Goal: Task Accomplishment & Management: Manage account settings

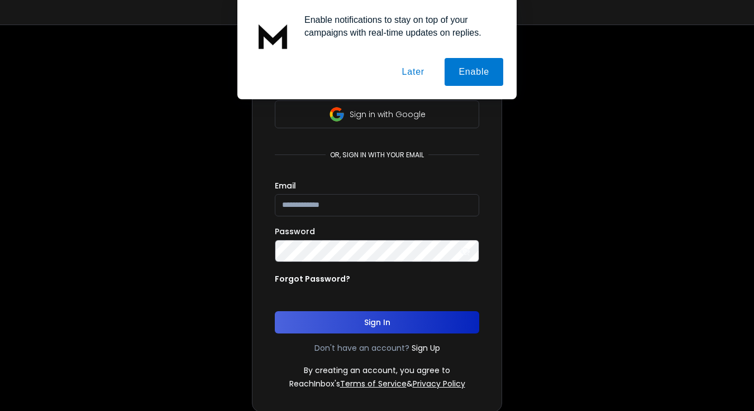
click at [312, 199] on input "email" at bounding box center [377, 205] width 204 height 22
paste input "**********"
type input "**********"
click at [413, 79] on button "Later" at bounding box center [412, 72] width 50 height 28
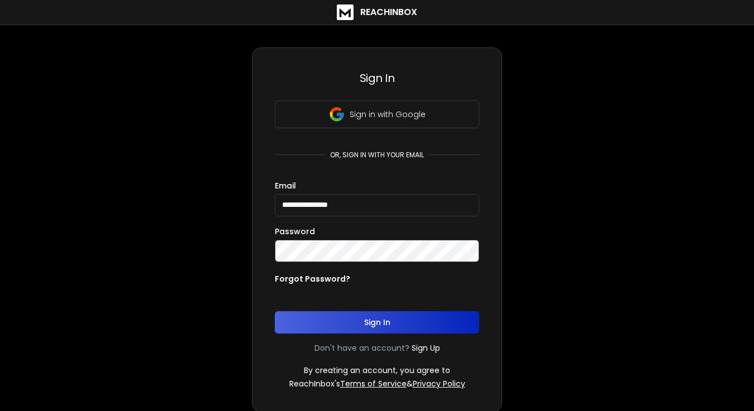
click at [369, 313] on button "Sign In" at bounding box center [377, 323] width 204 height 22
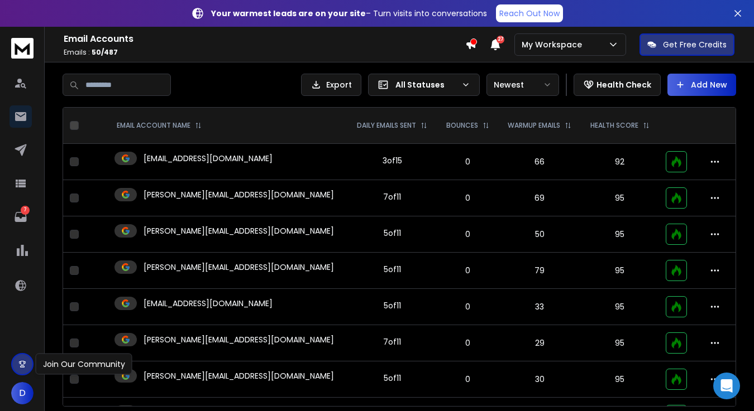
click at [27, 384] on span "D" at bounding box center [22, 393] width 22 height 22
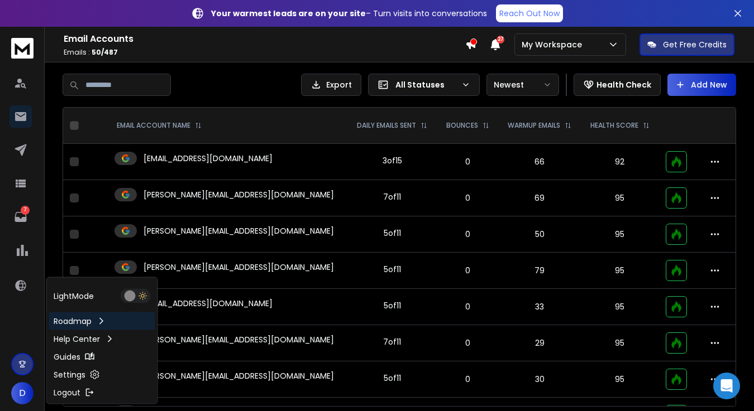
click at [137, 301] on button "button" at bounding box center [136, 296] width 30 height 15
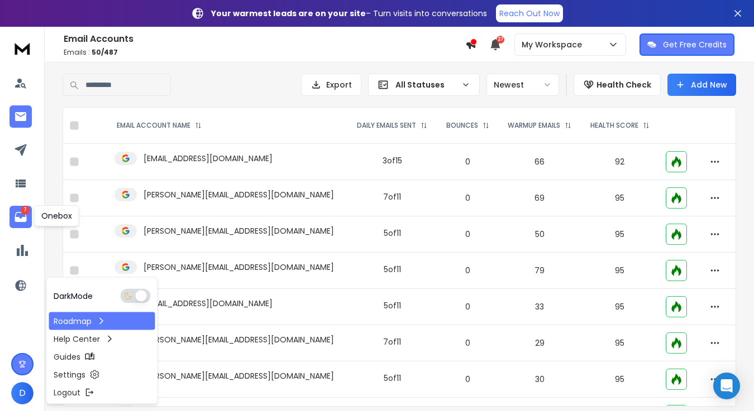
click at [13, 214] on link "7" at bounding box center [20, 217] width 22 height 22
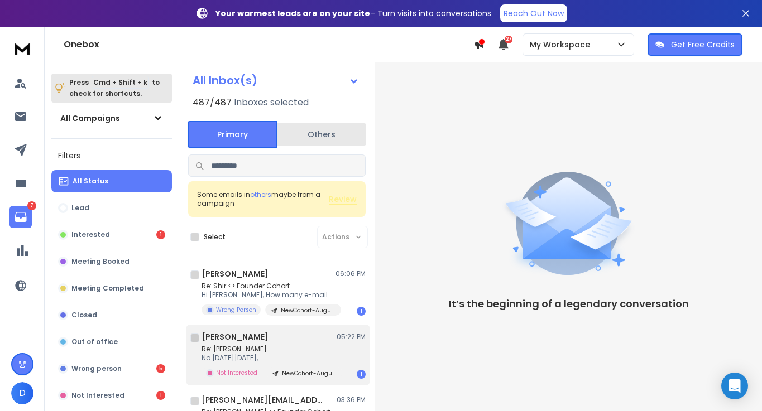
click at [330, 363] on p "No [DATE][DATE]," at bounding box center [269, 358] width 134 height 9
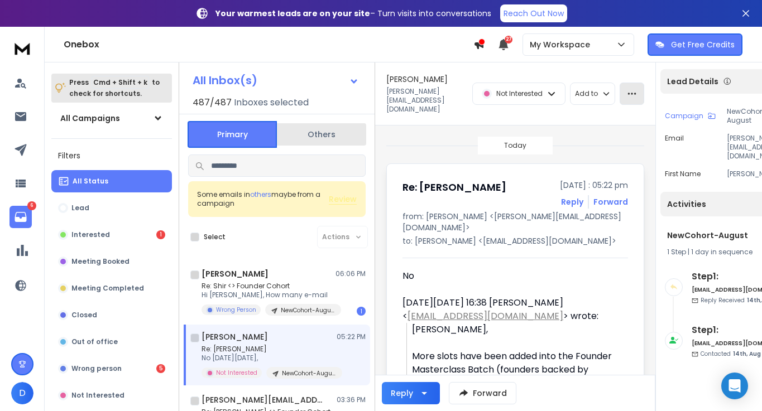
click at [637, 89] on icon "button" at bounding box center [632, 94] width 10 height 10
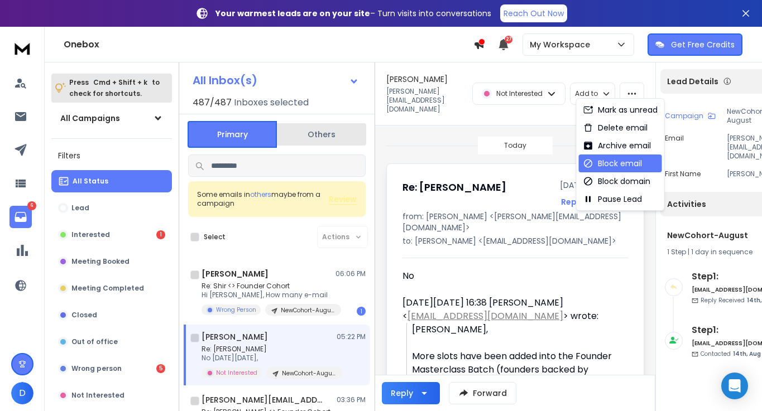
click at [637, 159] on div "Block email" at bounding box center [612, 163] width 59 height 11
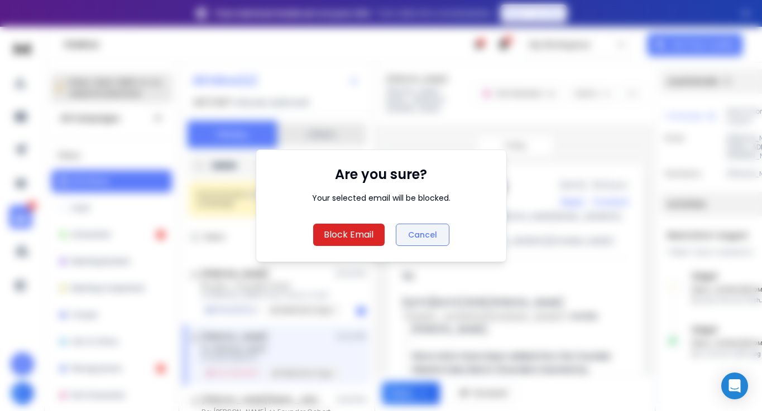
drag, startPoint x: 363, startPoint y: 242, endPoint x: 409, endPoint y: 218, distance: 51.7
click at [363, 242] on button "Block Email" at bounding box center [348, 235] width 71 height 22
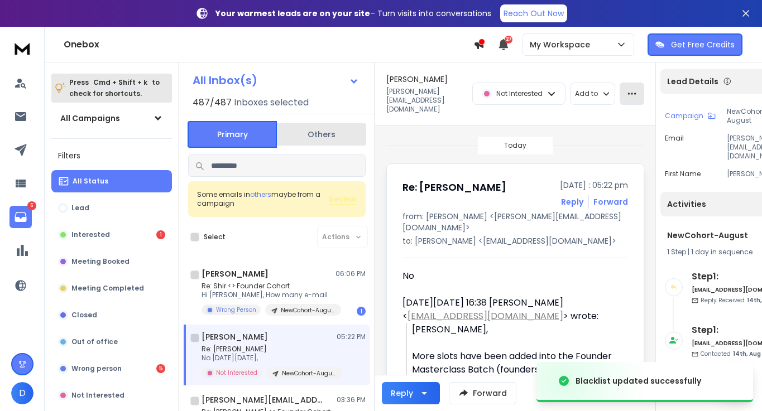
click at [644, 90] on button "button" at bounding box center [632, 94] width 25 height 22
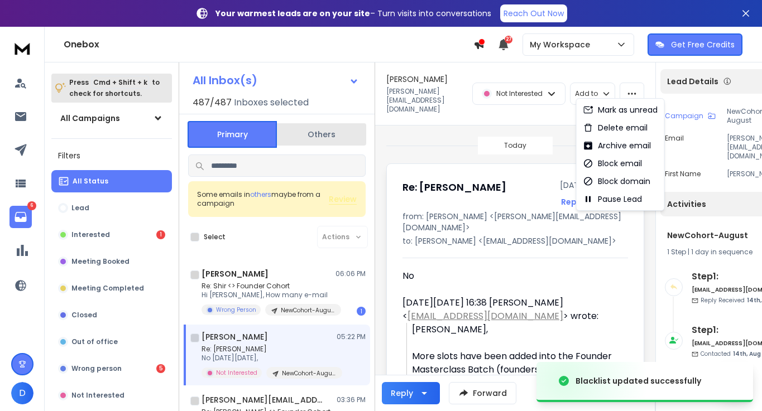
click at [621, 127] on div "Delete email" at bounding box center [615, 127] width 64 height 11
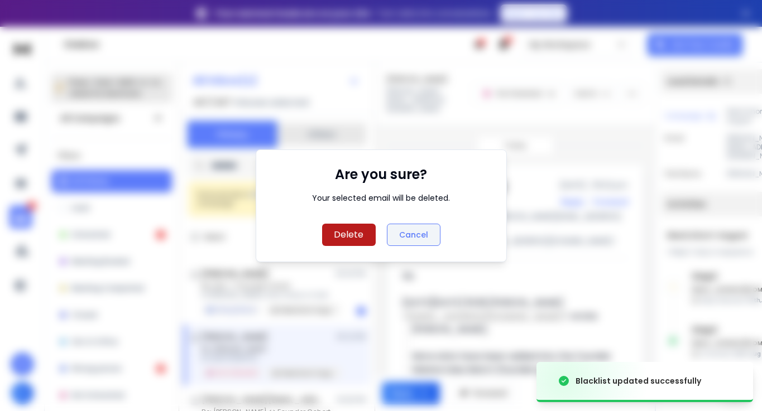
click at [355, 240] on button "Delete" at bounding box center [349, 235] width 54 height 22
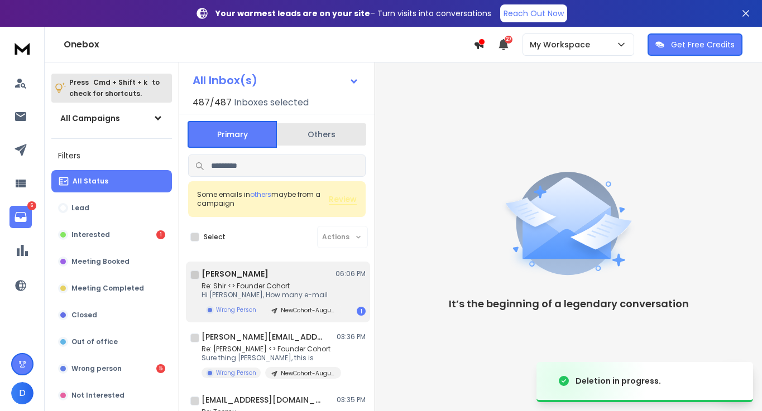
click at [322, 277] on div "[PERSON_NAME] 06:06 PM" at bounding box center [284, 274] width 164 height 11
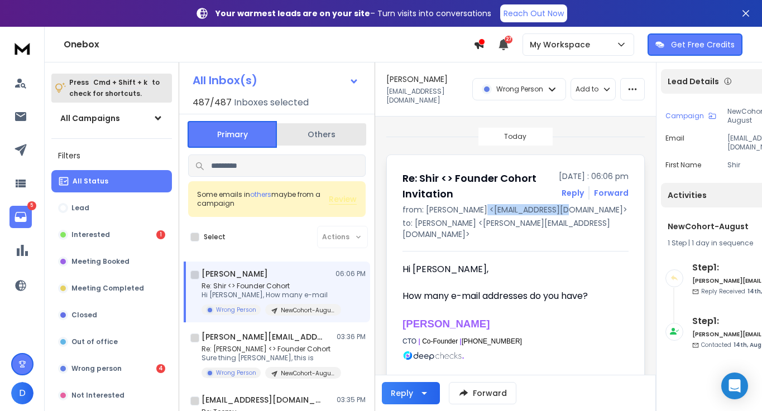
drag, startPoint x: 478, startPoint y: 201, endPoint x: 562, endPoint y: 202, distance: 84.3
click at [562, 204] on p "from: [PERSON_NAME] <[EMAIL_ADDRESS][DOMAIN_NAME]>" at bounding box center [516, 209] width 226 height 11
click at [516, 218] on p "to: [PERSON_NAME] <[PERSON_NAME][EMAIL_ADDRESS][DOMAIN_NAME]>" at bounding box center [516, 229] width 226 height 22
click at [504, 204] on p "from: [PERSON_NAME] <[EMAIL_ADDRESS][DOMAIN_NAME]>" at bounding box center [516, 209] width 226 height 11
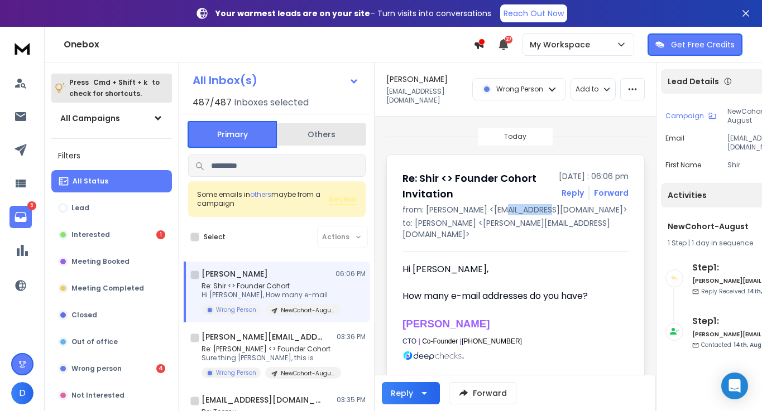
copy p "deepchecks"
click at [495, 263] on div "Hi [PERSON_NAME]," at bounding box center [511, 269] width 217 height 13
click at [305, 138] on button "Others" at bounding box center [321, 134] width 89 height 25
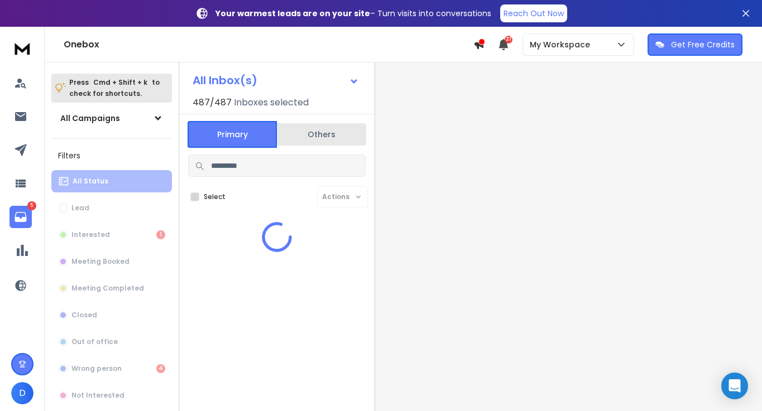
click at [253, 138] on button "Primary" at bounding box center [232, 134] width 89 height 27
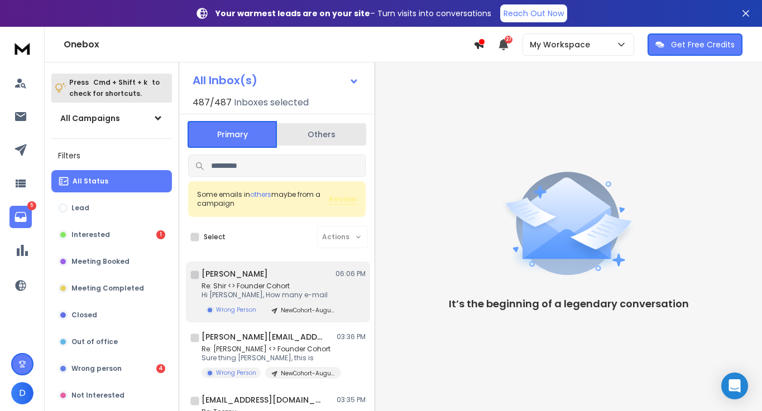
click at [320, 298] on p "Hi [PERSON_NAME], How many e-mail" at bounding box center [269, 295] width 134 height 9
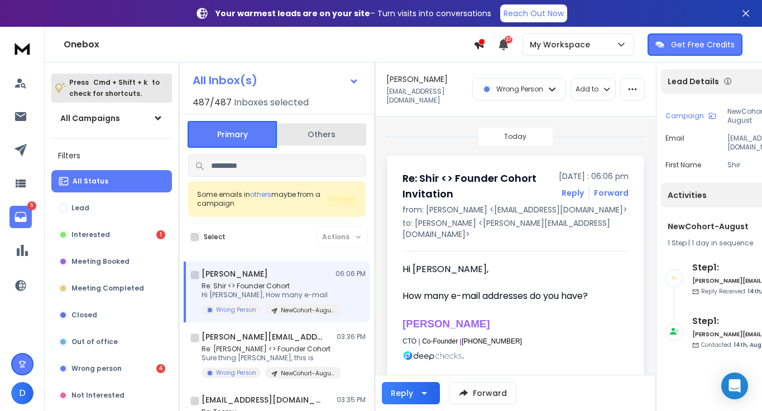
click at [320, 137] on button "Others" at bounding box center [321, 134] width 89 height 25
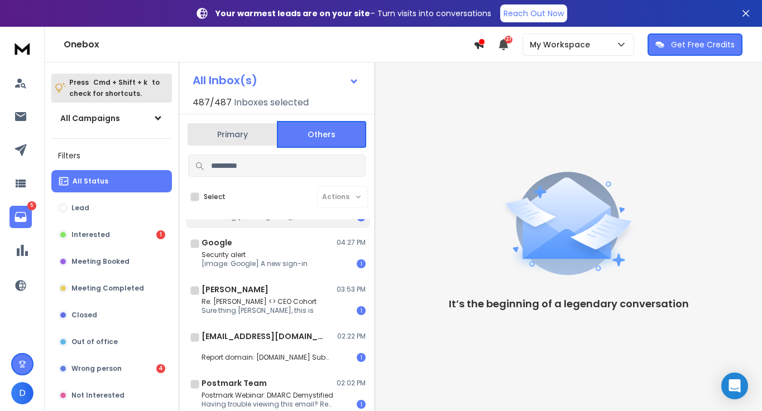
scroll to position [77, 0]
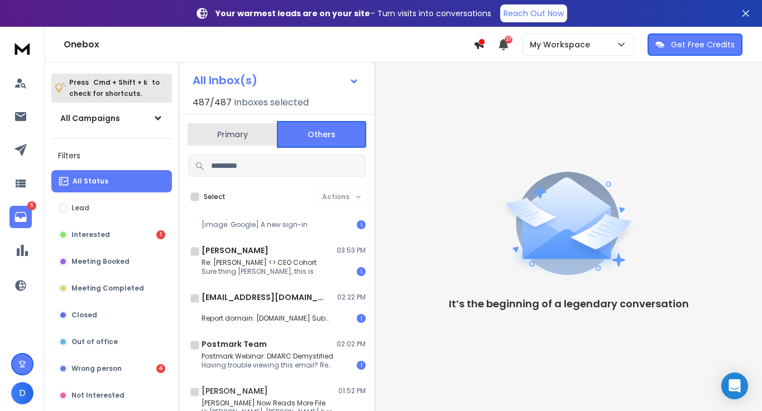
click at [251, 124] on button "Primary" at bounding box center [232, 134] width 89 height 25
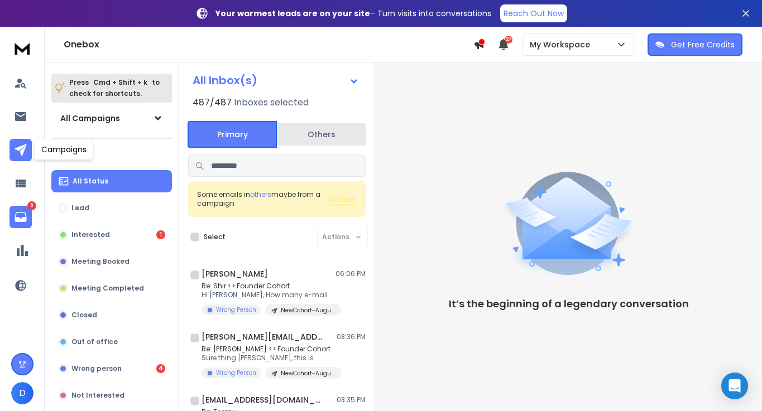
click at [21, 146] on icon at bounding box center [20, 149] width 13 height 13
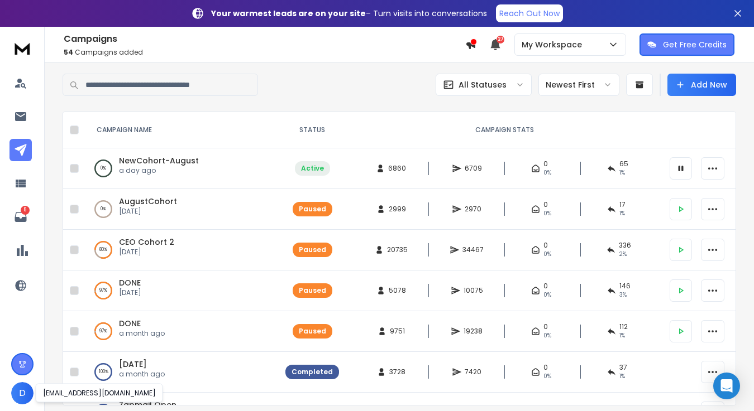
click at [21, 395] on span "D" at bounding box center [22, 393] width 22 height 22
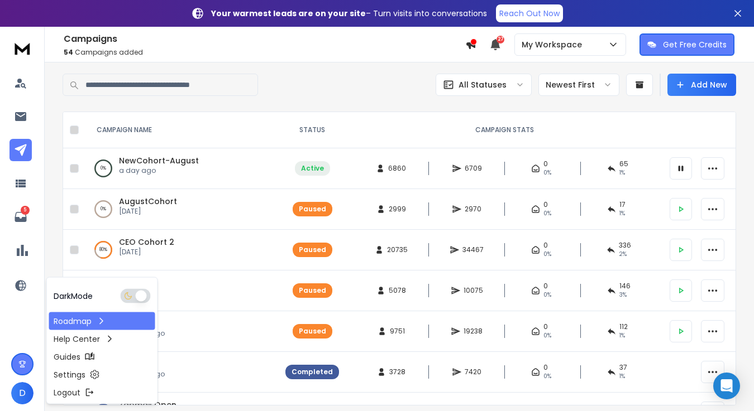
click at [21, 205] on div "5" at bounding box center [22, 186] width 26 height 229
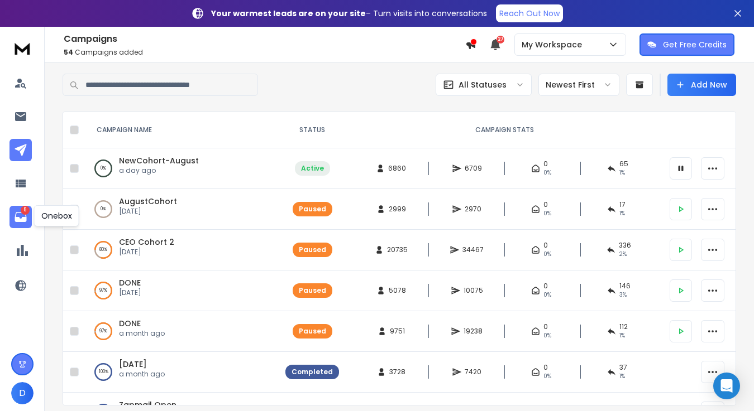
click at [21, 206] on link "5" at bounding box center [20, 217] width 22 height 22
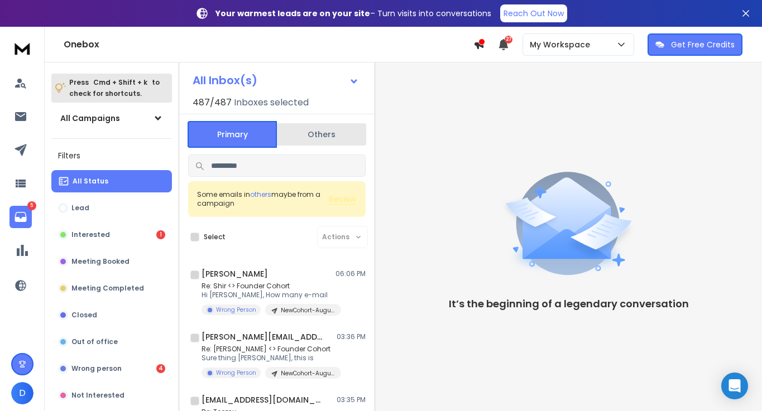
click at [360, 255] on div "Some emails in others maybe from a campaign Review Select Actions [PERSON_NAME]…" at bounding box center [276, 357] width 195 height 414
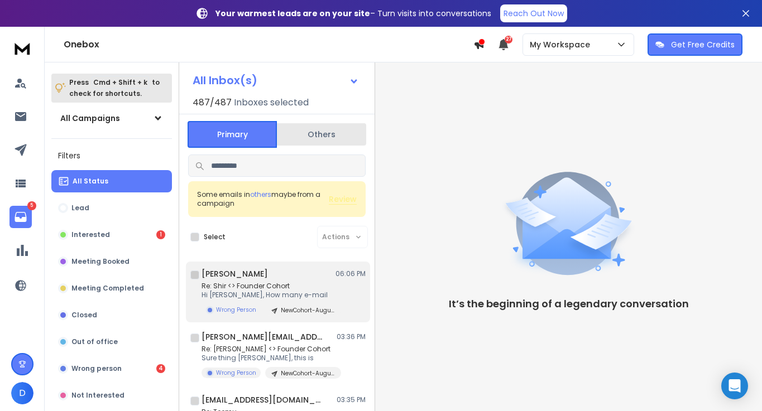
click at [353, 274] on p "06:06 PM" at bounding box center [351, 274] width 30 height 9
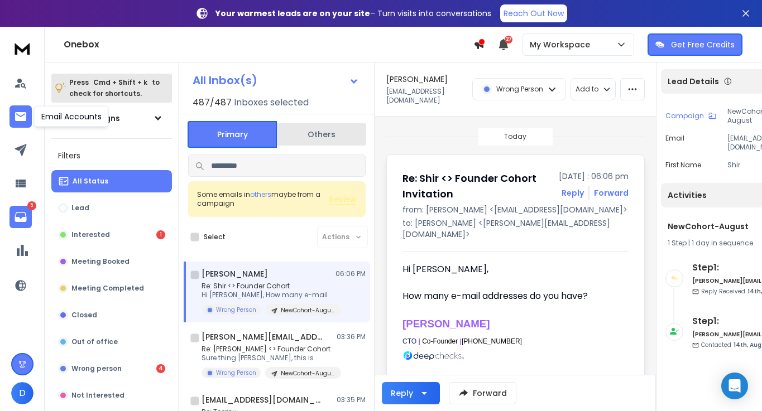
click at [22, 114] on icon at bounding box center [20, 116] width 11 height 9
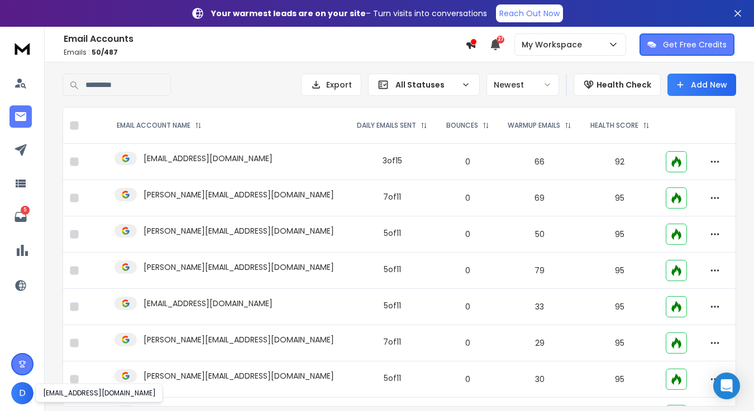
click at [23, 396] on span "D" at bounding box center [22, 393] width 22 height 22
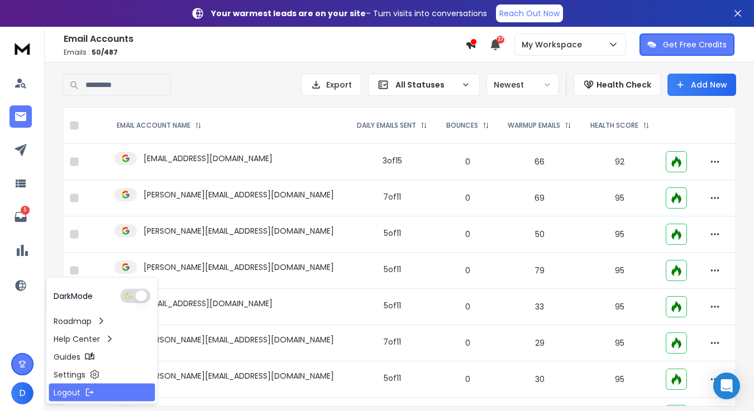
click at [71, 395] on p "Logout" at bounding box center [67, 392] width 27 height 11
